Goal: Check status

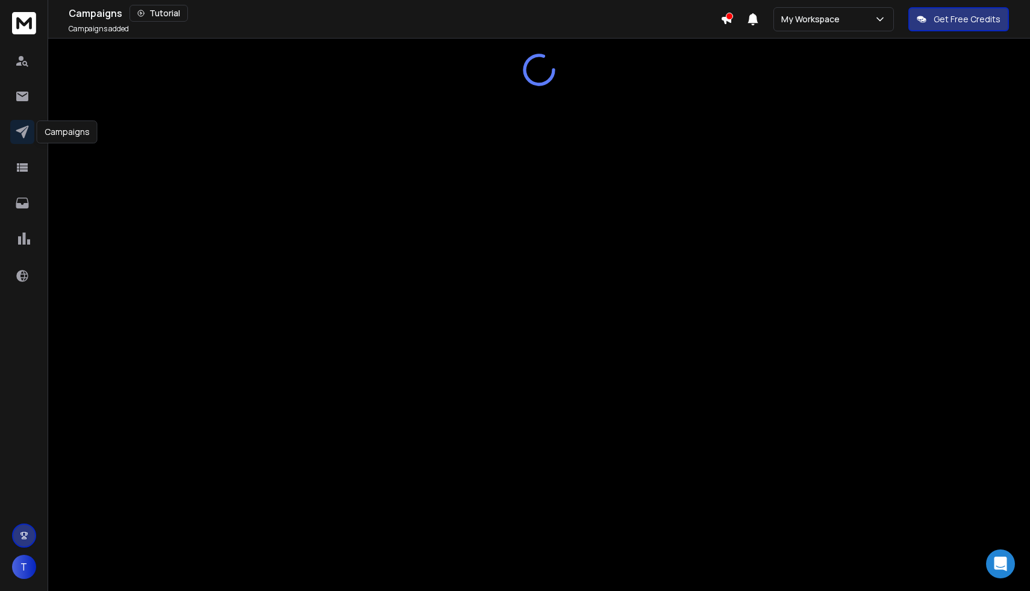
click at [27, 136] on icon at bounding box center [22, 132] width 14 height 14
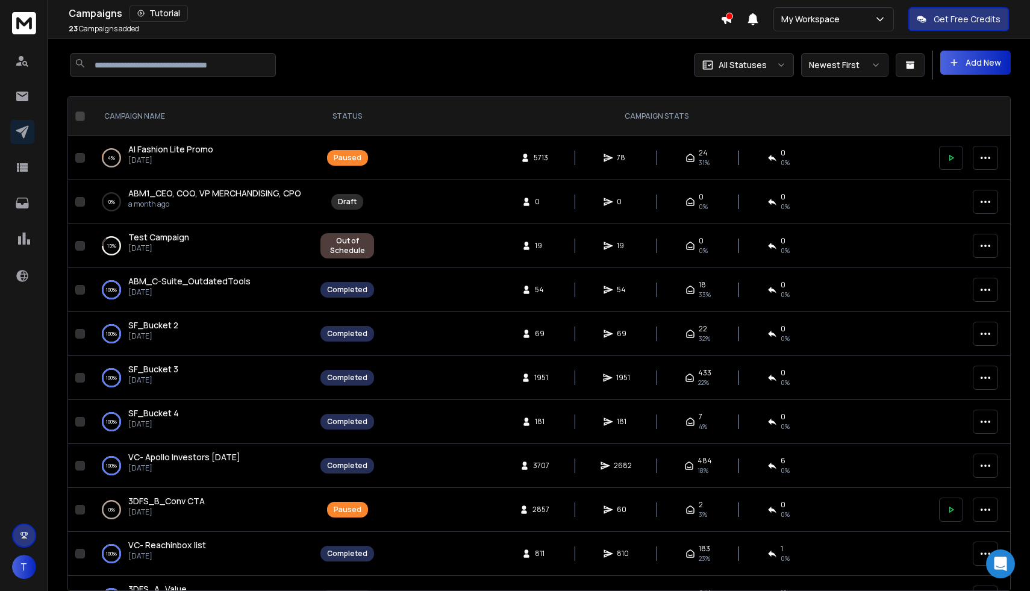
click at [952, 157] on icon at bounding box center [951, 157] width 11 height 11
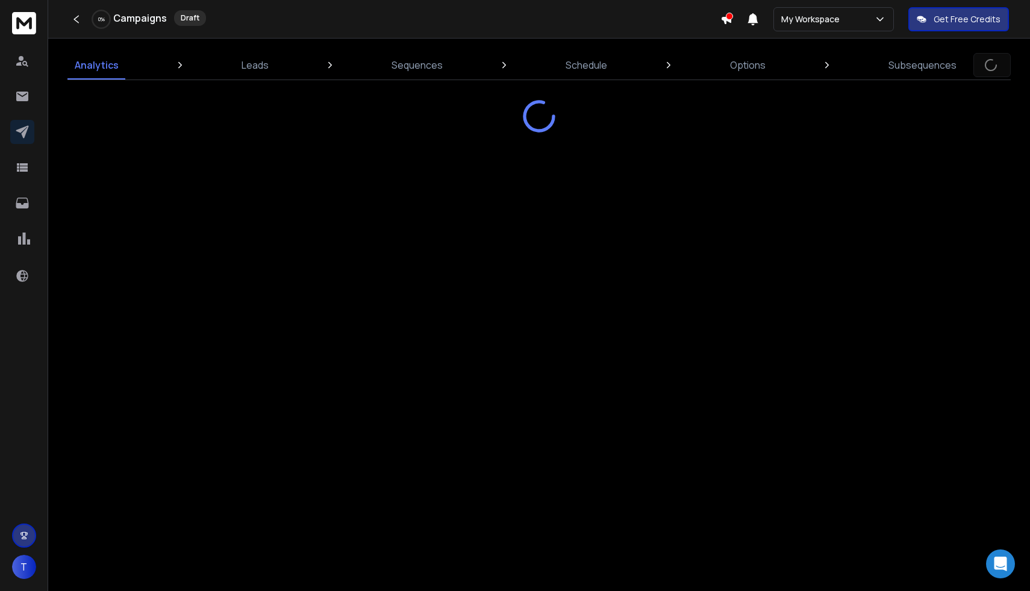
scroll to position [10, 0]
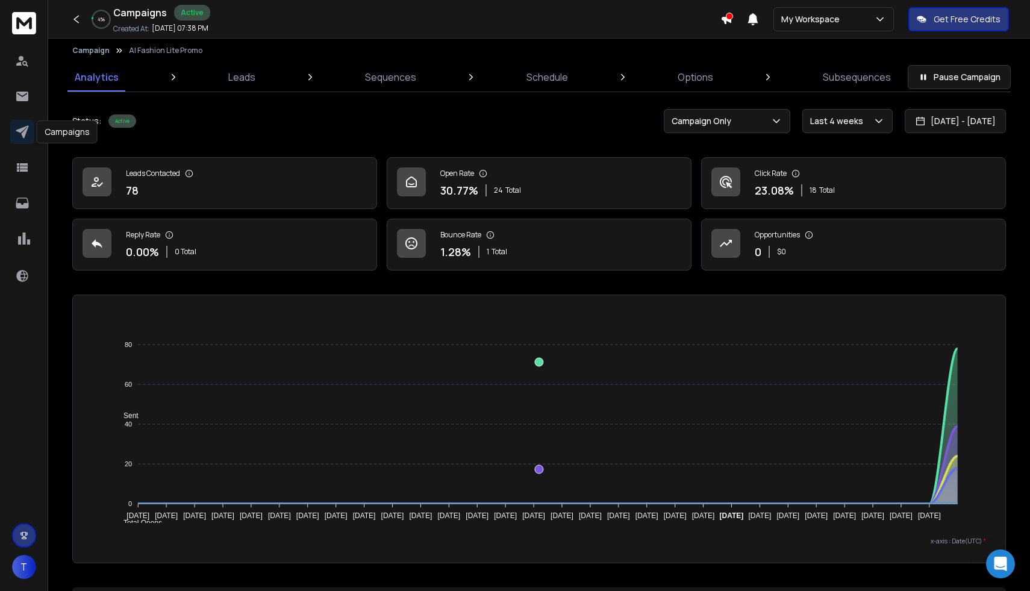
click at [29, 132] on icon at bounding box center [22, 132] width 14 height 14
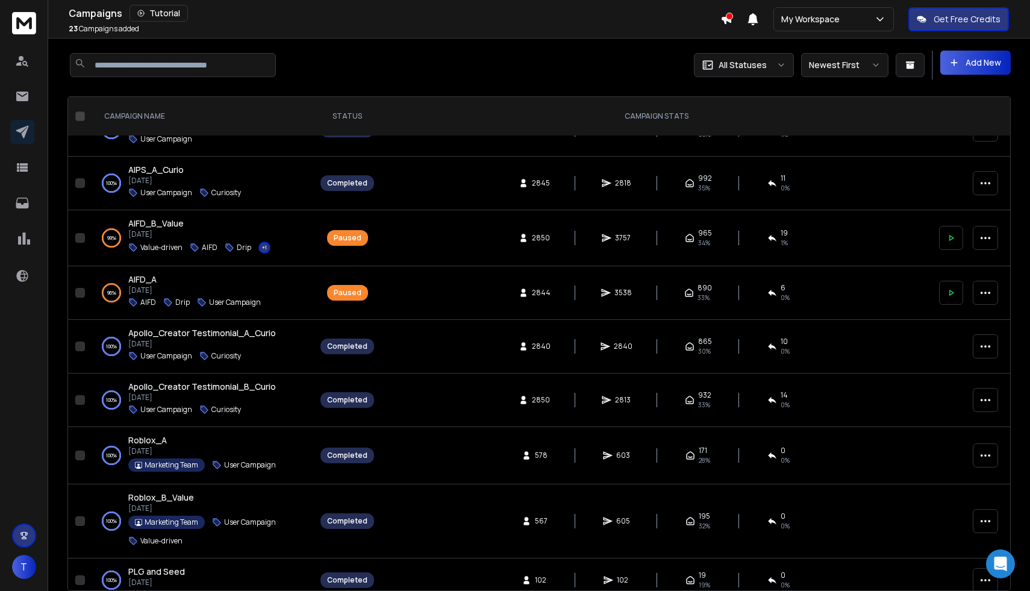
scroll to position [558, 0]
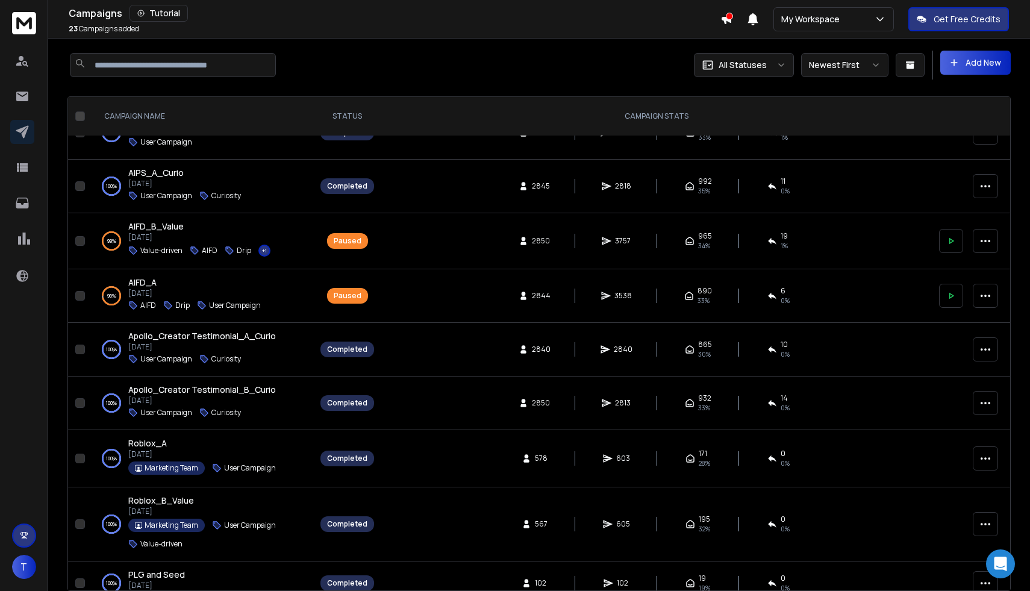
click at [955, 243] on icon at bounding box center [951, 241] width 11 height 11
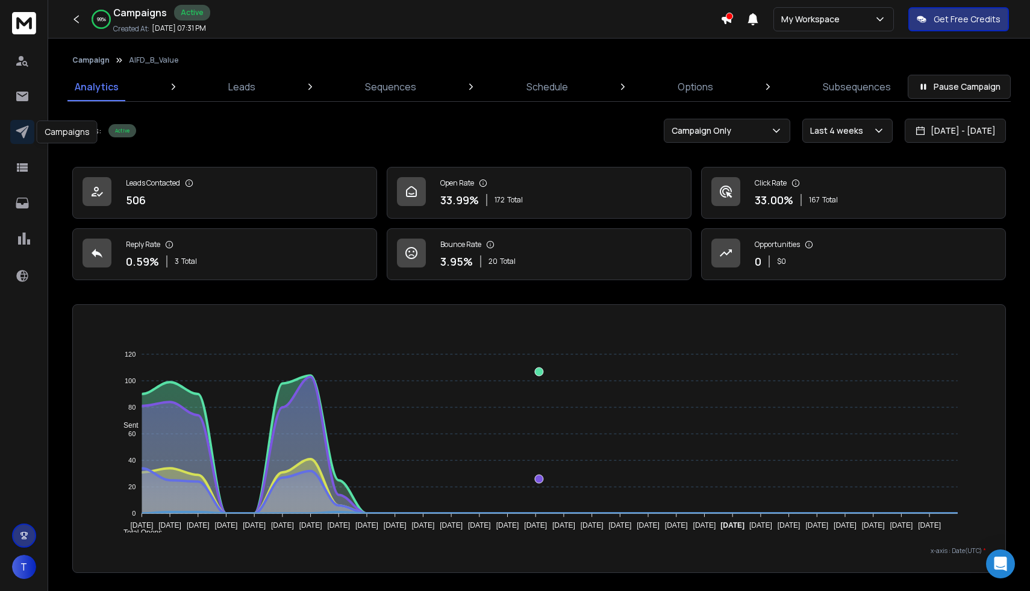
click at [25, 133] on icon at bounding box center [22, 132] width 13 height 13
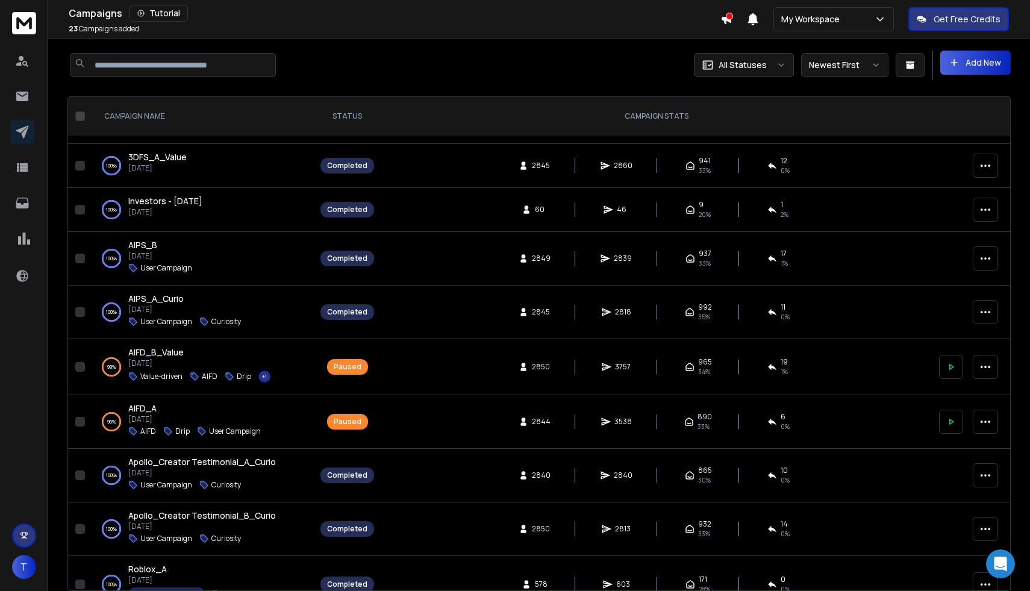
scroll to position [440, 0]
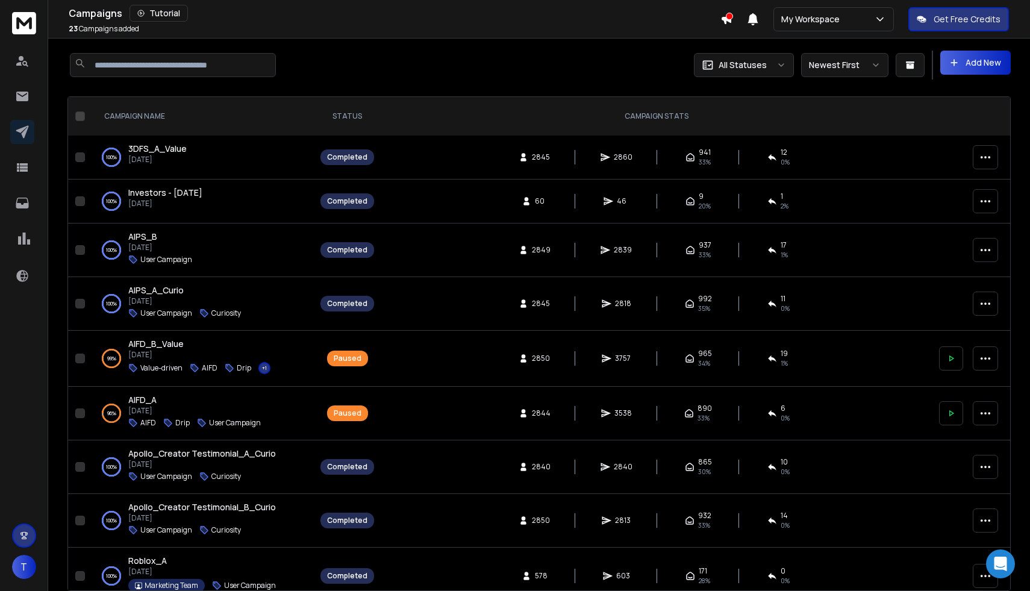
click at [954, 408] on icon at bounding box center [951, 413] width 11 height 11
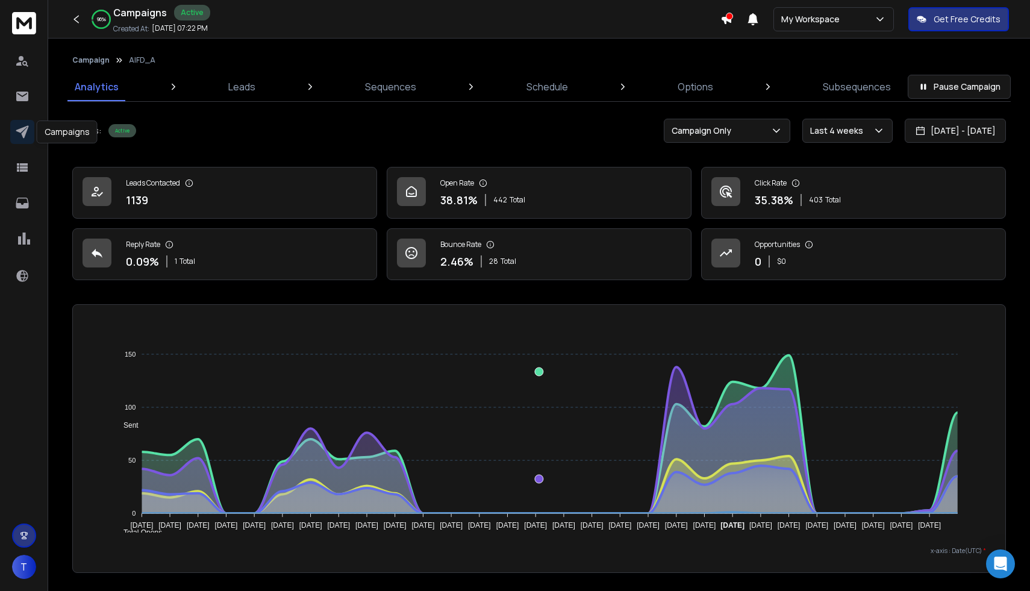
click at [13, 133] on link at bounding box center [22, 132] width 24 height 24
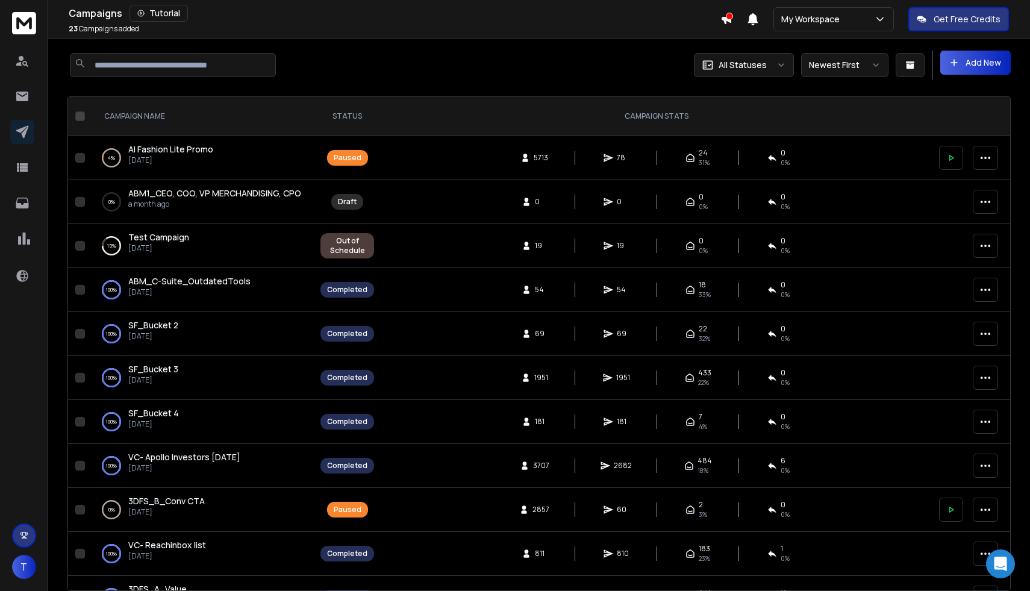
click at [172, 145] on span "AI Fashion Lite Promo" at bounding box center [170, 148] width 85 height 11
